Goal: Information Seeking & Learning: Check status

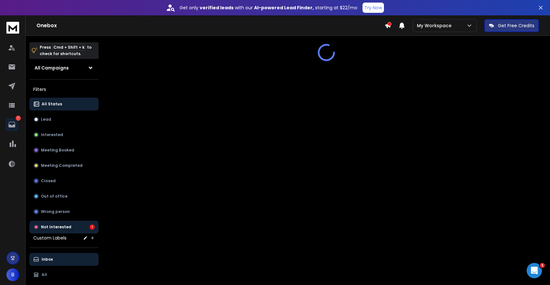
click at [63, 224] on p "Not Interested" at bounding box center [56, 226] width 30 height 5
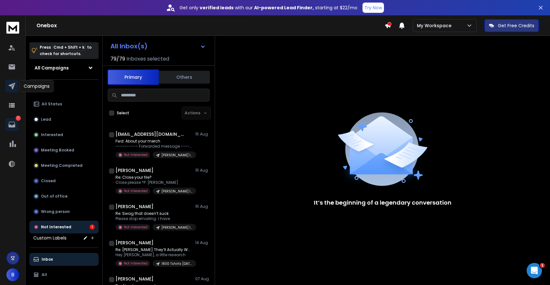
click at [10, 84] on icon at bounding box center [12, 86] width 8 height 8
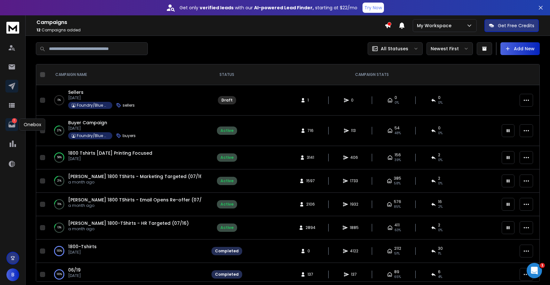
click at [12, 124] on icon at bounding box center [12, 125] width 8 height 8
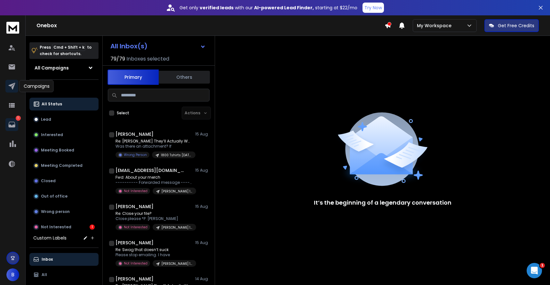
click at [14, 83] on icon at bounding box center [11, 86] width 7 height 7
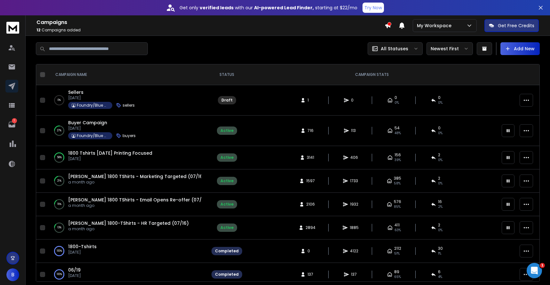
click at [145, 160] on p "[DATE]" at bounding box center [110, 158] width 84 height 5
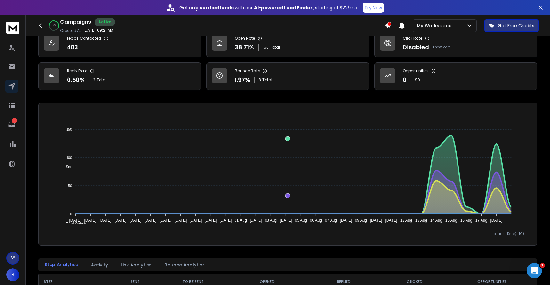
scroll to position [130, 0]
